Goal: Task Accomplishment & Management: Manage account settings

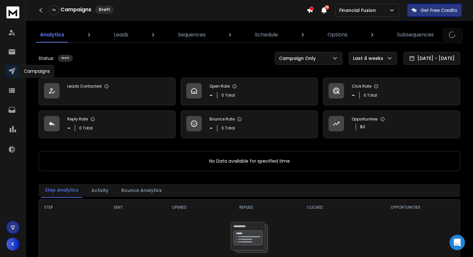
click at [14, 70] on icon at bounding box center [11, 71] width 7 height 7
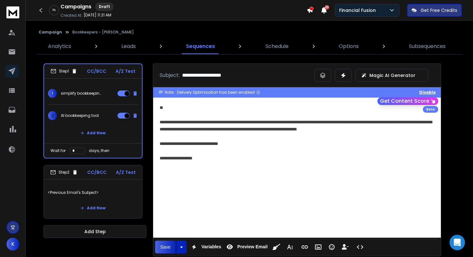
click at [355, 10] on p "Financial Fusion" at bounding box center [358, 10] width 39 height 6
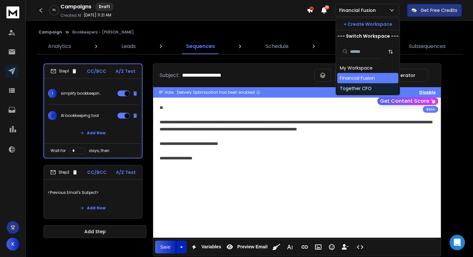
click at [349, 85] on div "Together CFO" at bounding box center [356, 88] width 32 height 6
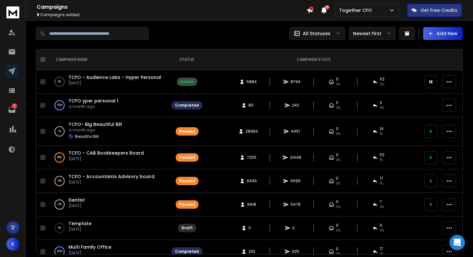
click at [106, 79] on span "TCFO - Audience Labs - Hyper Personal" at bounding box center [115, 77] width 93 height 6
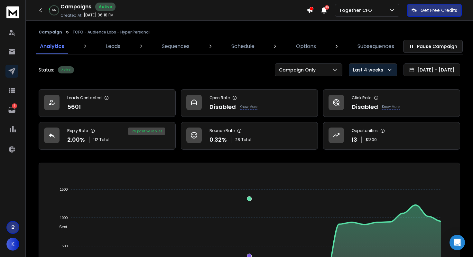
click at [360, 70] on p "Last 4 weeks" at bounding box center [369, 70] width 33 height 6
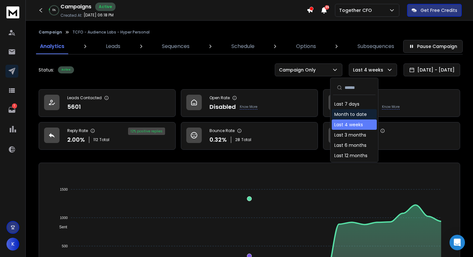
click at [355, 111] on div "Month to date" at bounding box center [350, 114] width 33 height 6
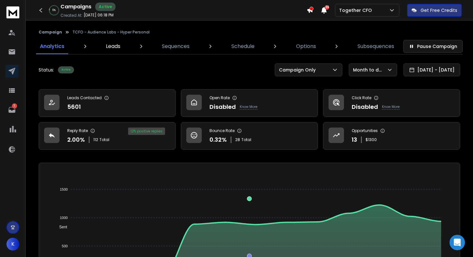
click at [113, 46] on p "Leads" at bounding box center [113, 46] width 14 height 8
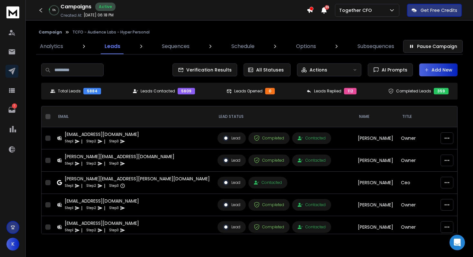
click at [442, 73] on button "Add New" at bounding box center [438, 69] width 38 height 13
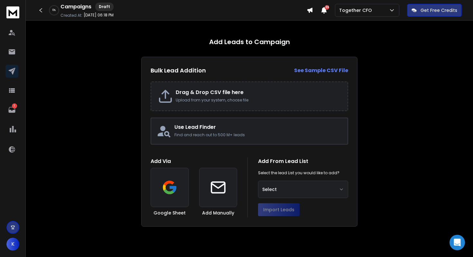
click at [254, 101] on p "Upload from your system, choose file" at bounding box center [258, 100] width 165 height 5
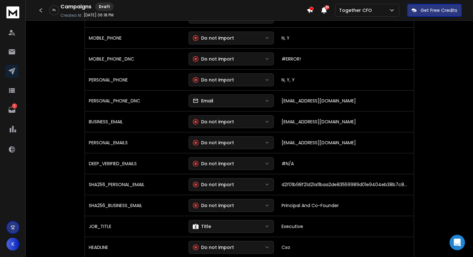
scroll to position [469, 0]
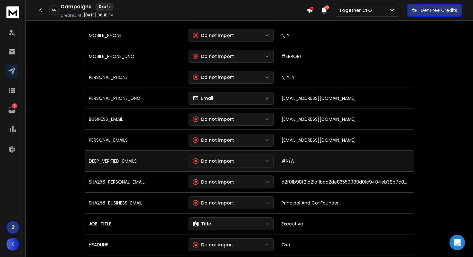
click at [217, 156] on button "Do not import" at bounding box center [231, 160] width 85 height 13
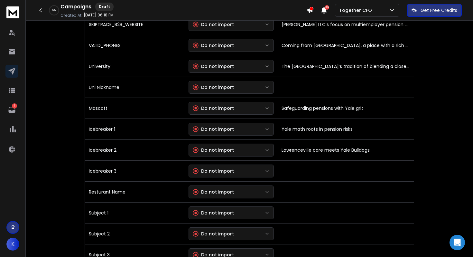
scroll to position [1717, 0]
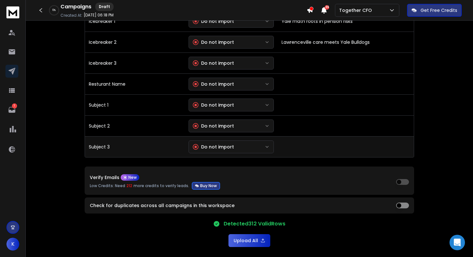
click at [203, 143] on button "Do not import" at bounding box center [231, 146] width 85 height 13
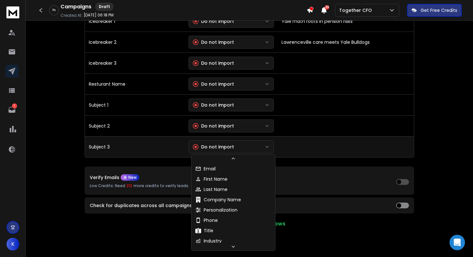
scroll to position [65, 0]
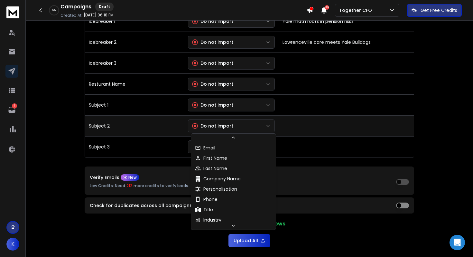
click at [220, 124] on div "Do not import" at bounding box center [212, 126] width 41 height 6
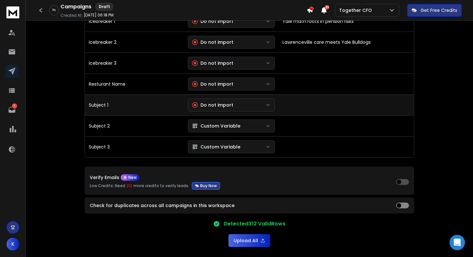
click at [222, 98] on button "Do not import" at bounding box center [231, 104] width 87 height 13
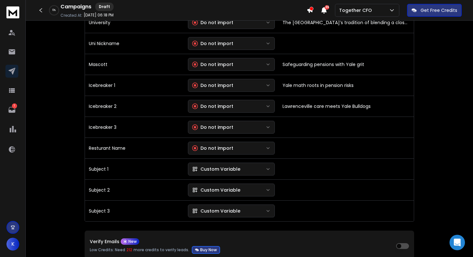
scroll to position [1651, 0]
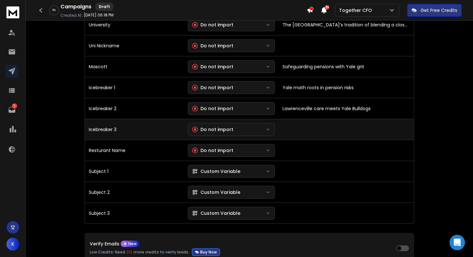
click at [225, 128] on div "Do not import" at bounding box center [212, 129] width 41 height 6
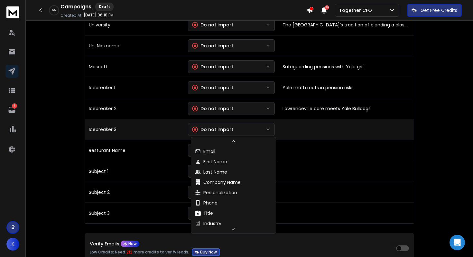
scroll to position [65, 0]
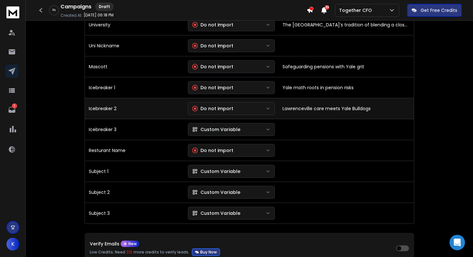
click at [218, 106] on div "Do not import" at bounding box center [212, 108] width 41 height 6
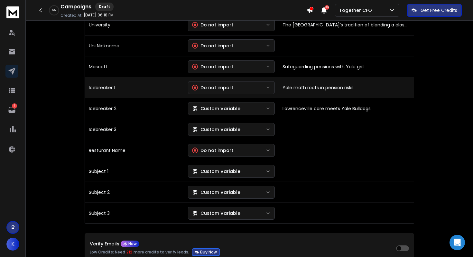
click at [217, 91] on button "Do not import" at bounding box center [231, 87] width 87 height 13
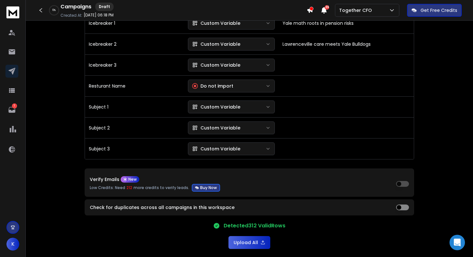
scroll to position [1716, 0]
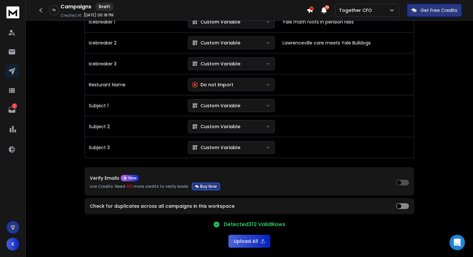
click at [403, 205] on button "Check for duplicates across all campaigns in this workspace" at bounding box center [402, 206] width 13 height 6
click at [261, 240] on icon at bounding box center [263, 241] width 5 height 5
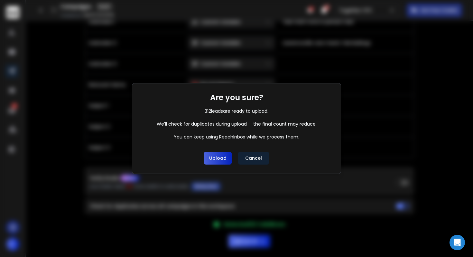
click at [215, 156] on button "Upload" at bounding box center [218, 158] width 28 height 13
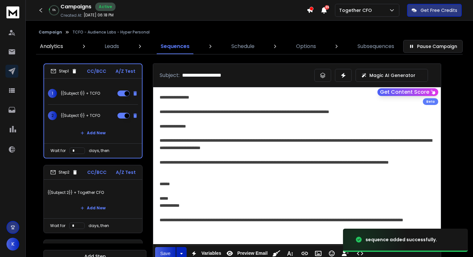
click at [57, 48] on p "Analytics" at bounding box center [51, 46] width 23 height 8
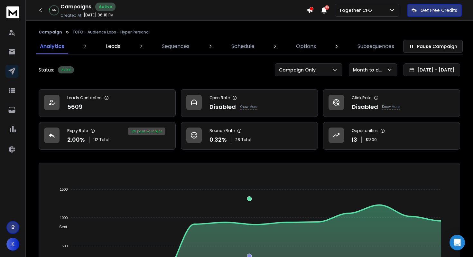
click at [109, 43] on p "Leads" at bounding box center [113, 46] width 14 height 8
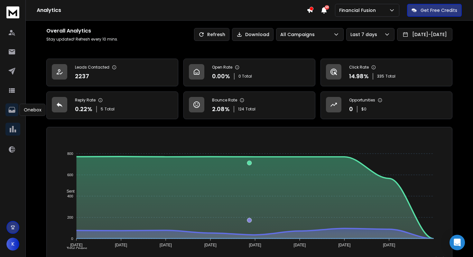
click at [11, 113] on icon at bounding box center [12, 110] width 8 height 8
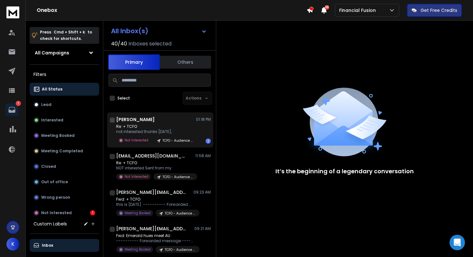
click at [152, 132] on p "not interested thanks On Tue," at bounding box center [154, 131] width 77 height 5
